Goal: Task Accomplishment & Management: Complete application form

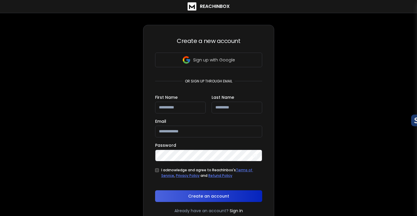
click at [225, 36] on button "Later" at bounding box center [227, 37] width 26 height 15
click at [166, 108] on input "text" at bounding box center [180, 108] width 51 height 12
type input "******"
click at [234, 107] on input "text" at bounding box center [237, 108] width 51 height 12
type input "*******"
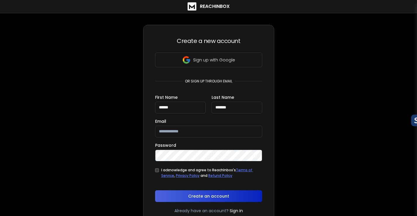
click at [193, 133] on input "email" at bounding box center [208, 132] width 107 height 12
type input "**********"
click at [157, 173] on div "I acknowledge and agree to ReachInbox's Terms of Service , Privacy Policy and R…" at bounding box center [208, 172] width 107 height 11
click at [197, 197] on button "Create an account" at bounding box center [208, 197] width 107 height 12
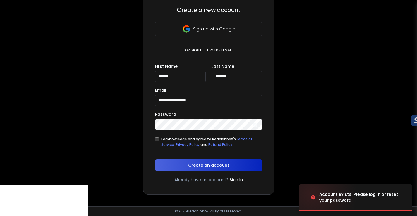
click at [237, 180] on link "Sign In" at bounding box center [236, 180] width 13 height 6
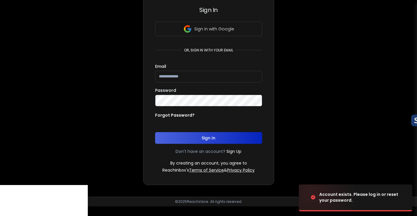
scroll to position [21, 0]
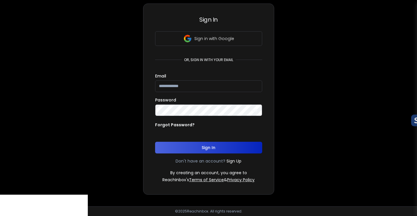
click at [177, 83] on input "email" at bounding box center [208, 86] width 107 height 12
type input "**********"
click at [155, 142] on button "Sign In" at bounding box center [208, 148] width 107 height 12
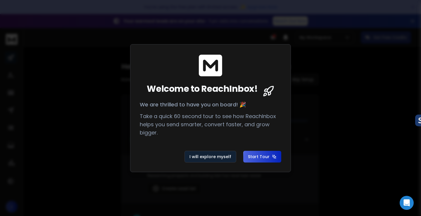
click at [205, 159] on button "I will explore myself" at bounding box center [211, 157] width 52 height 12
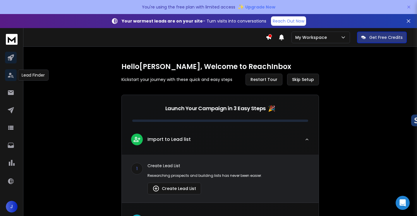
click at [11, 73] on icon at bounding box center [10, 75] width 7 height 7
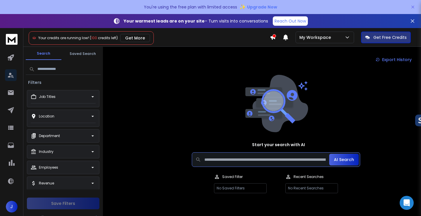
scroll to position [59, 0]
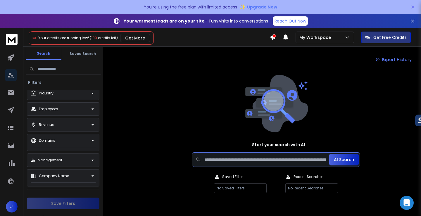
click at [64, 96] on div "Industry" at bounding box center [63, 93] width 65 height 6
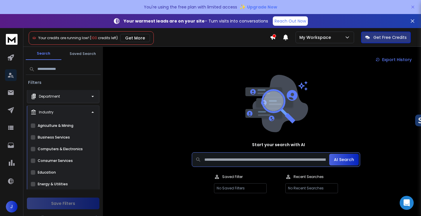
scroll to position [29, 0]
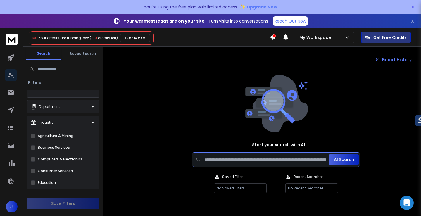
click at [60, 124] on div "Industry" at bounding box center [63, 123] width 65 height 6
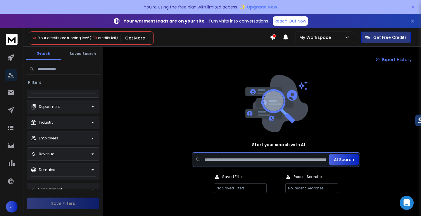
click at [60, 124] on div "Industry" at bounding box center [63, 123] width 65 height 6
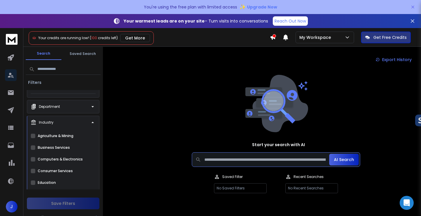
click at [141, 121] on div "Export History Start your search with AI" at bounding box center [276, 101] width 328 height 94
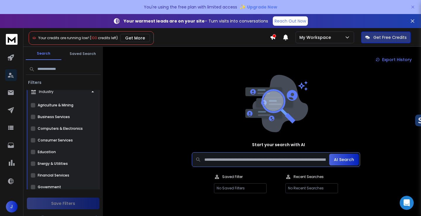
scroll to position [88, 0]
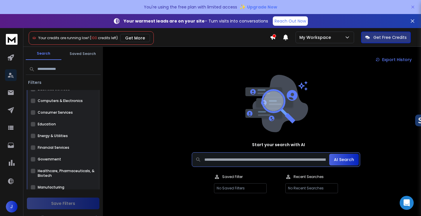
click at [32, 135] on Utilities "Energy & Utilities" at bounding box center [33, 136] width 5 height 5
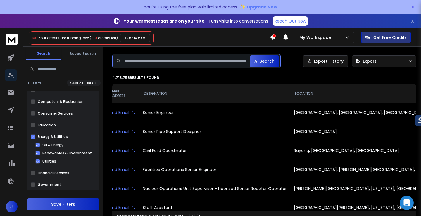
scroll to position [0, 0]
